Goal: Task Accomplishment & Management: Use online tool/utility

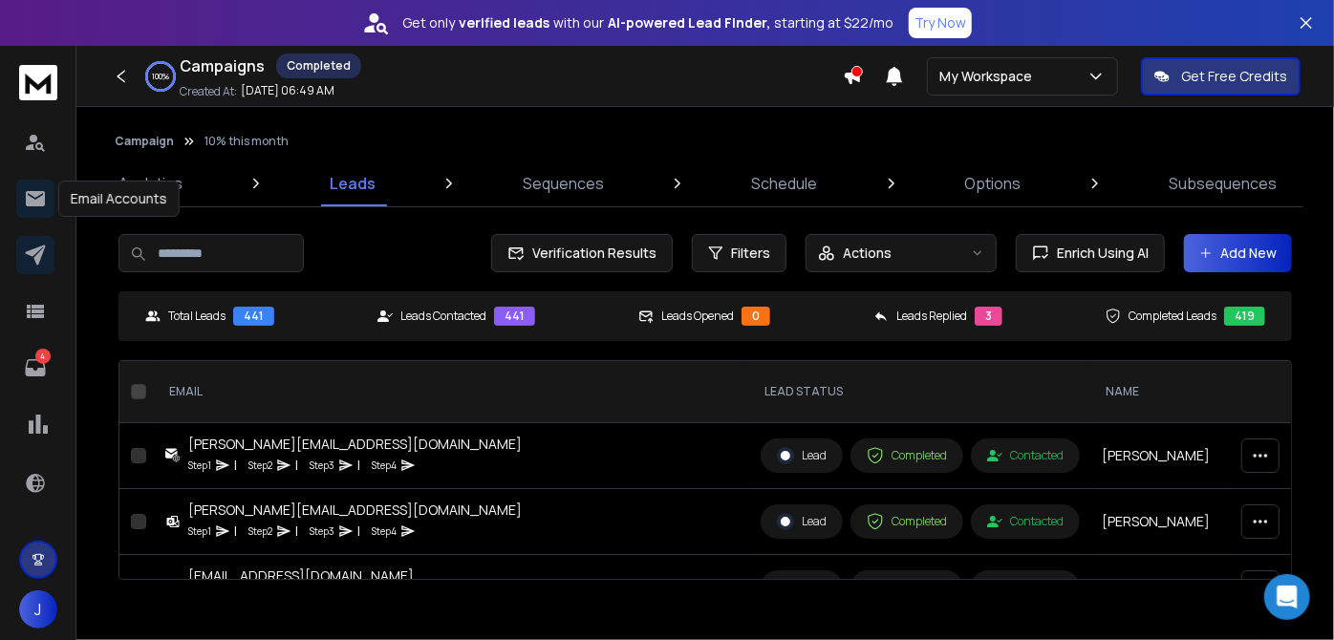
click at [39, 202] on icon at bounding box center [35, 198] width 19 height 15
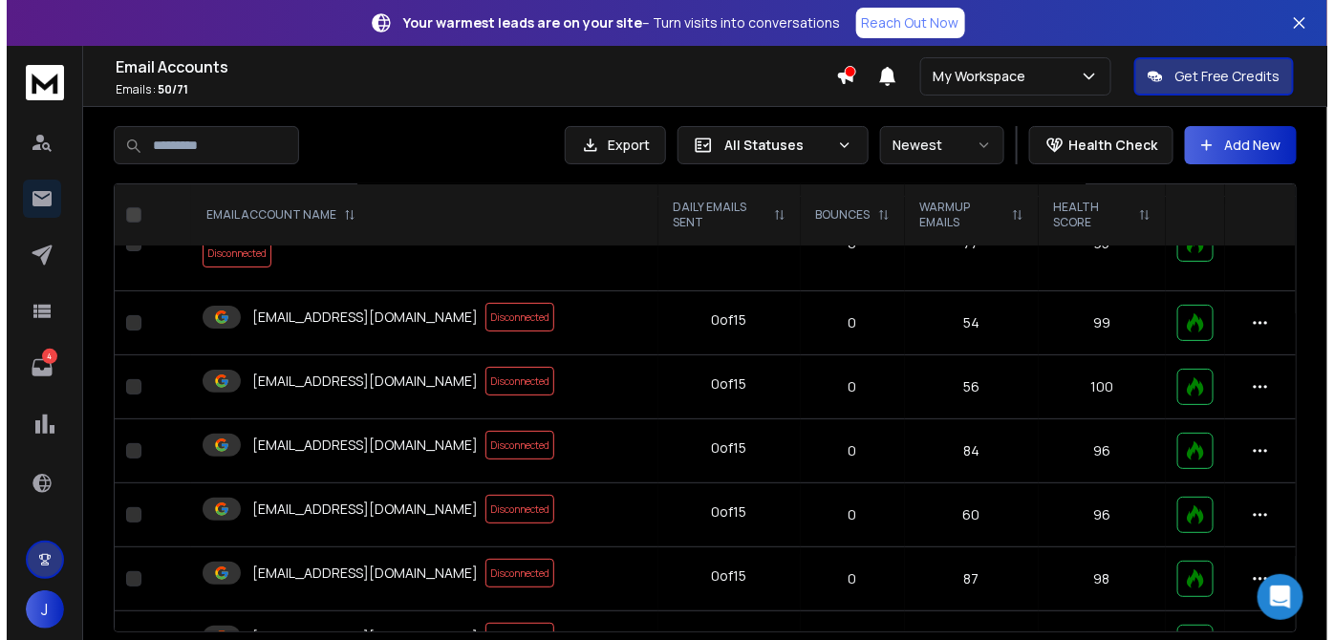
scroll to position [116, 0]
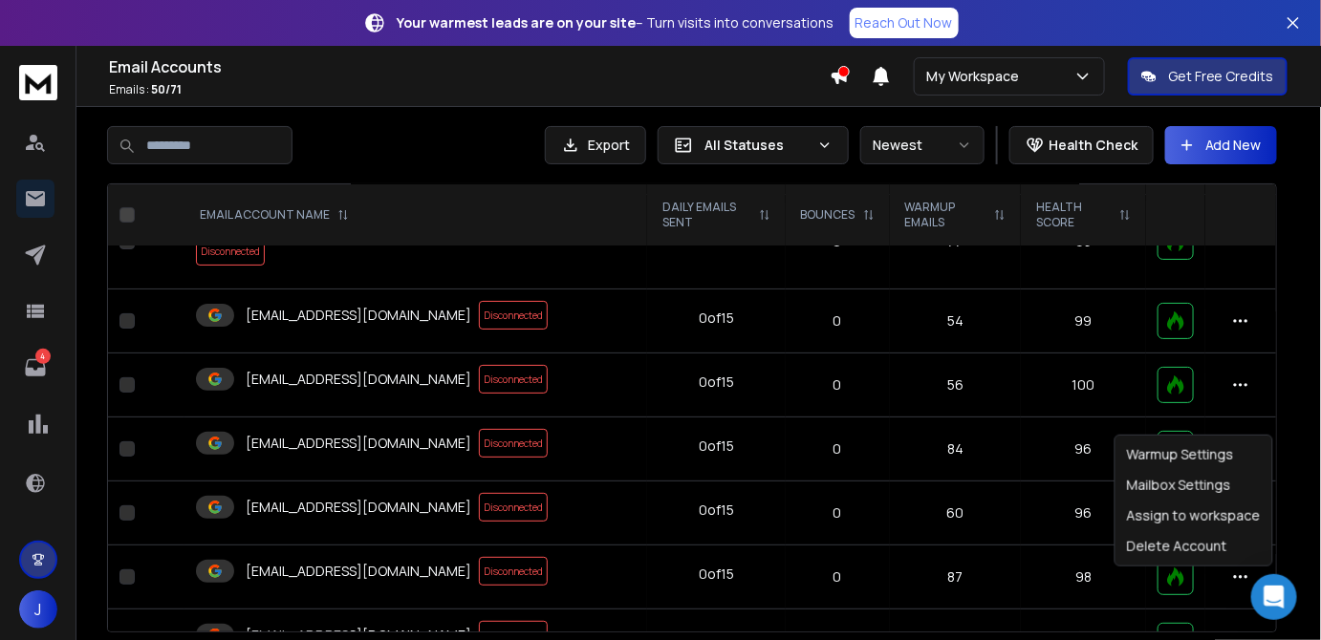
click at [1240, 441] on icon at bounding box center [1240, 449] width 17 height 17
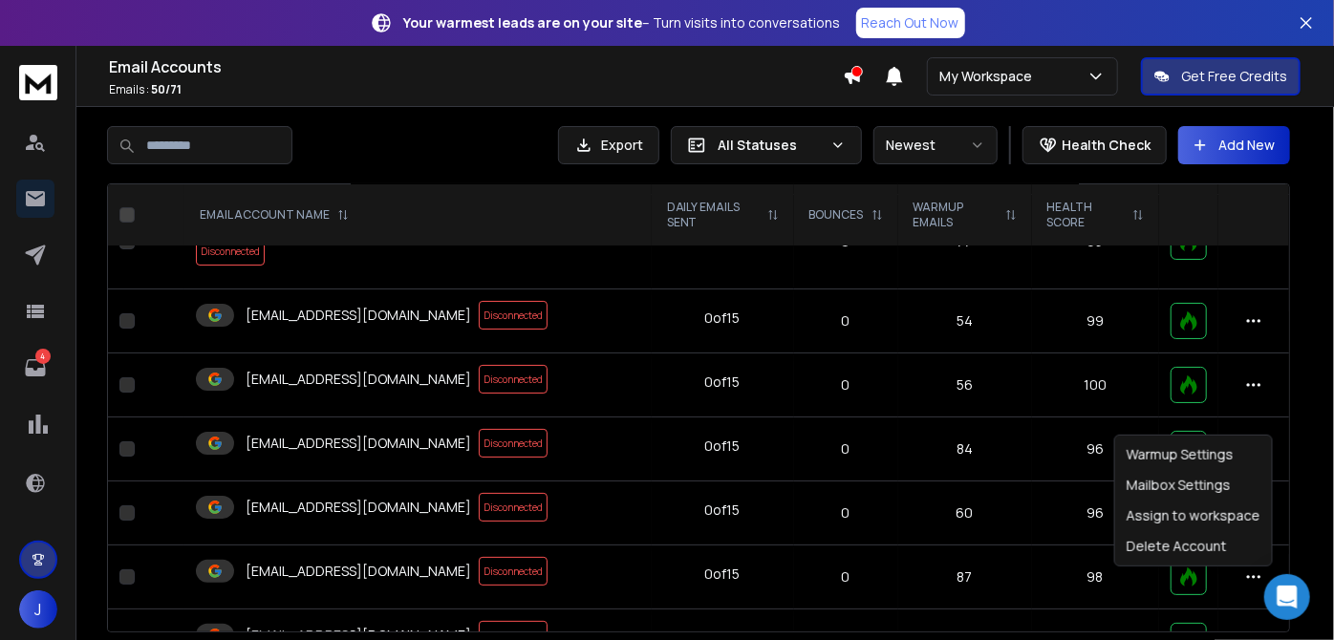
click at [479, 429] on span "Disconnected" at bounding box center [513, 443] width 69 height 29
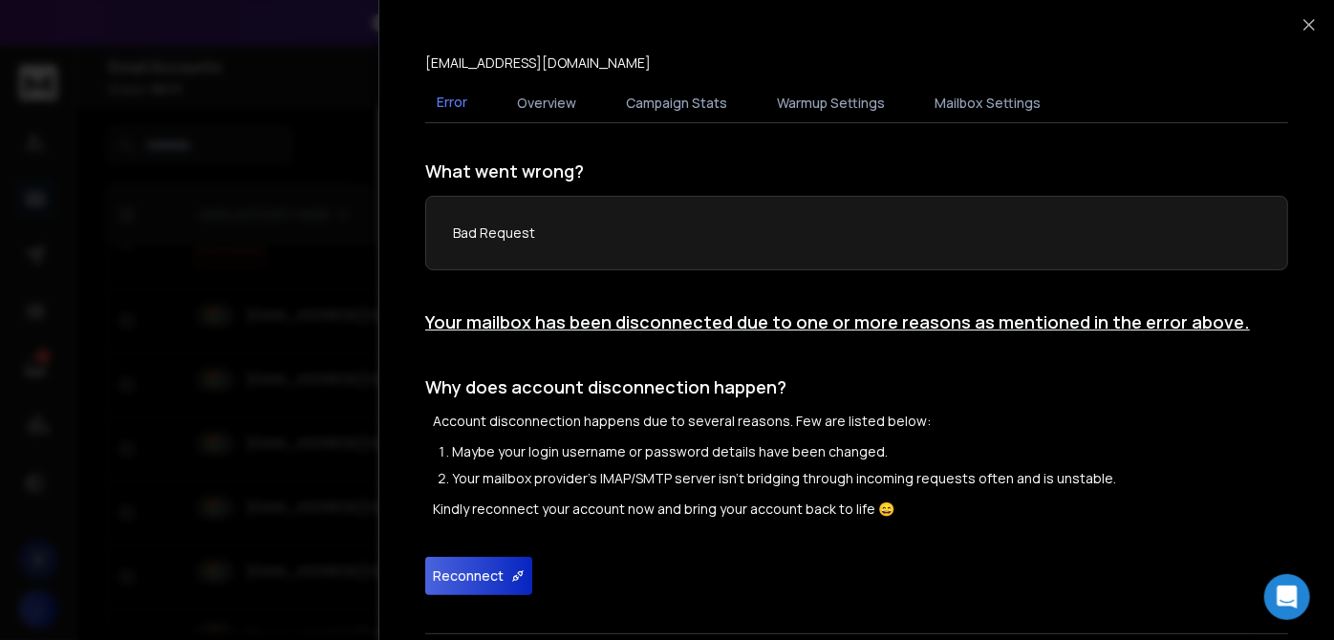
click at [483, 580] on button "Reconnect" at bounding box center [478, 576] width 107 height 38
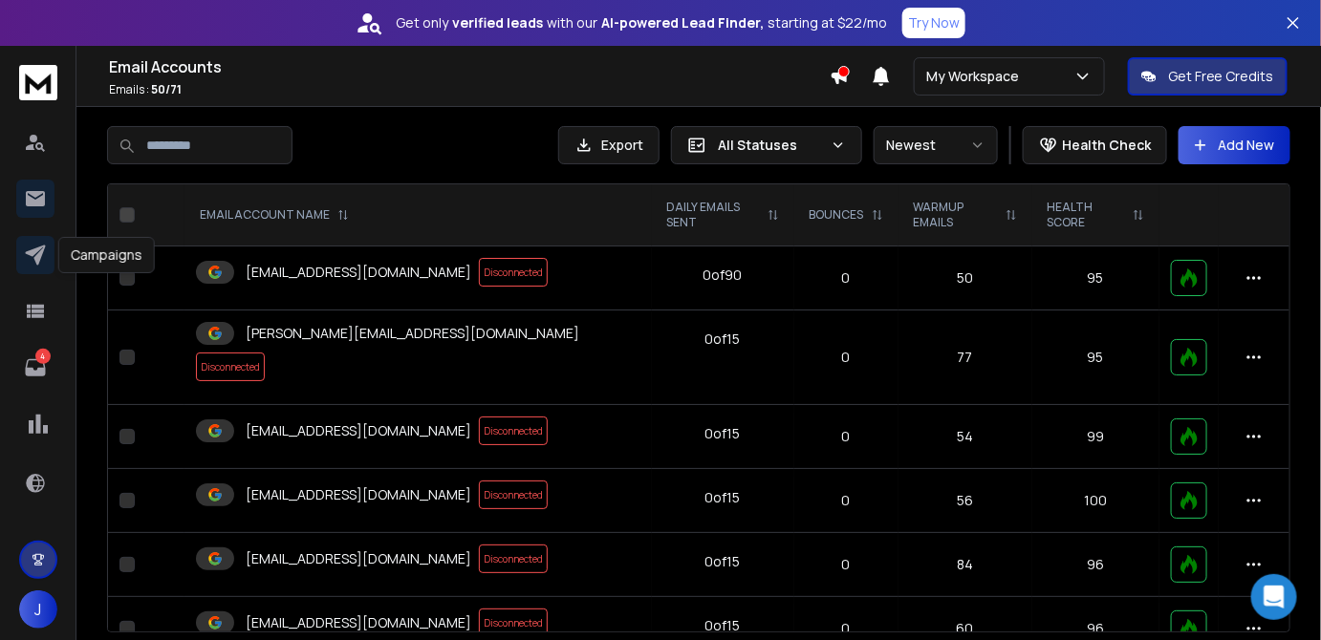
click at [47, 254] on link at bounding box center [35, 255] width 38 height 38
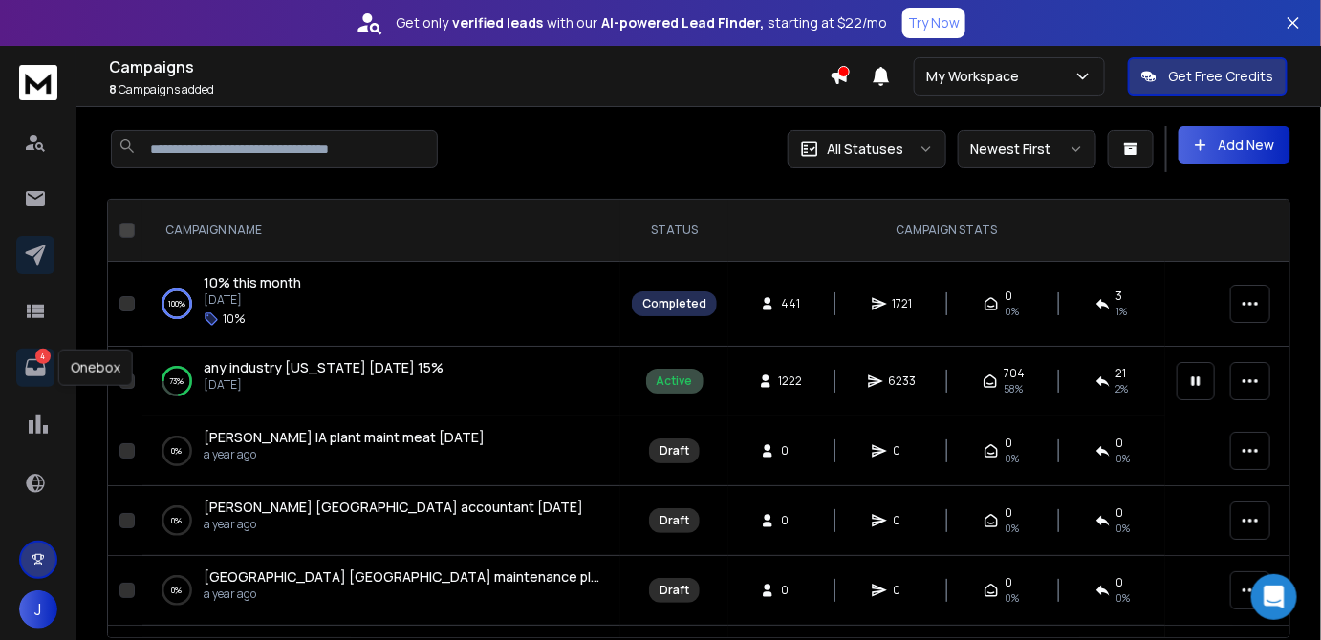
click at [47, 362] on link "4" at bounding box center [35, 368] width 38 height 38
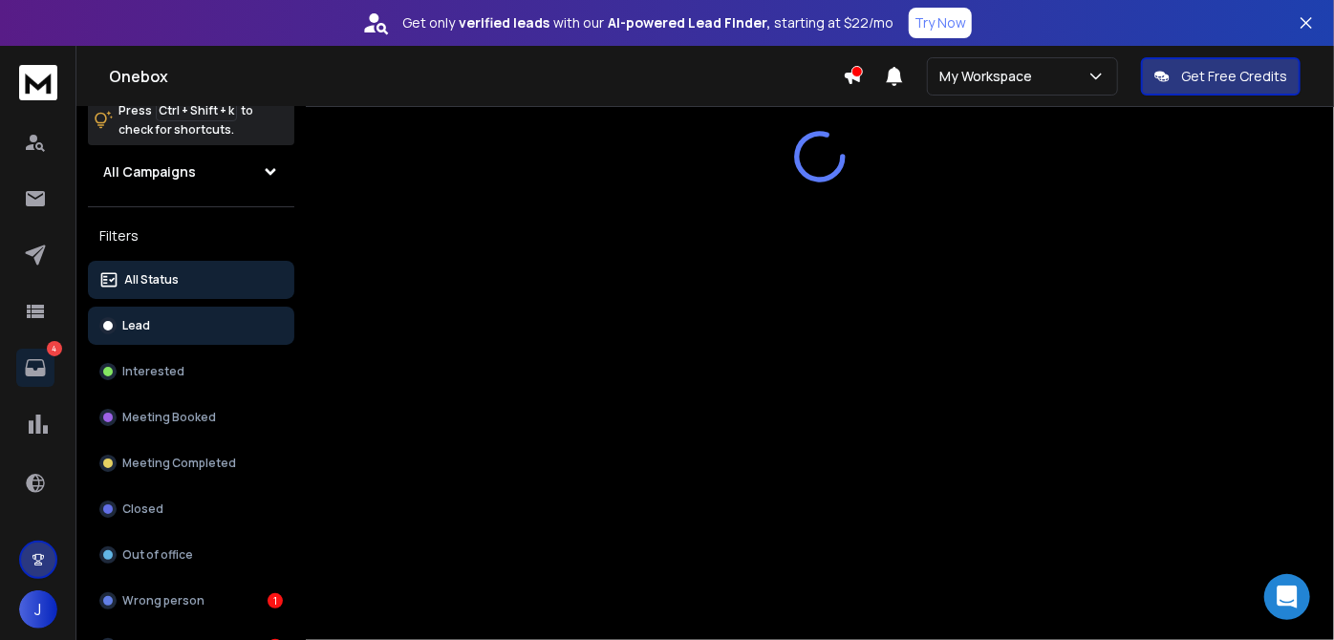
scroll to position [289, 0]
